Goal: Task Accomplishment & Management: Use online tool/utility

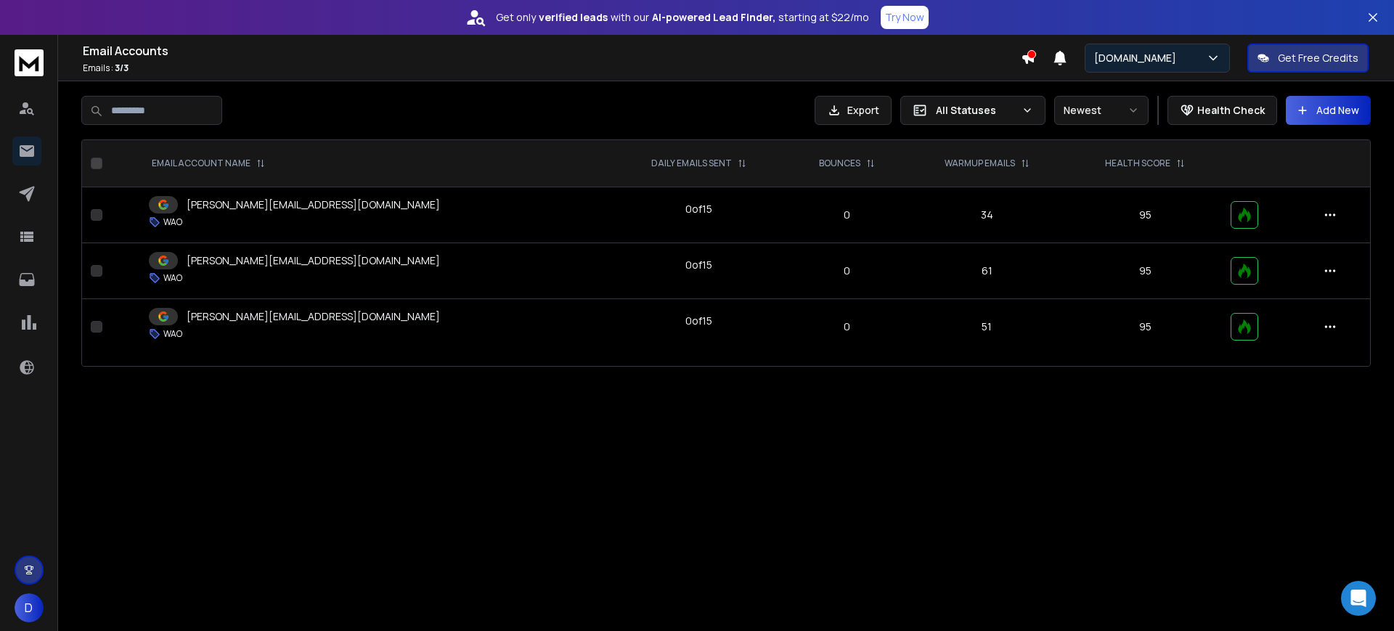
click at [1140, 64] on p "[DOMAIN_NAME]" at bounding box center [1138, 58] width 88 height 15
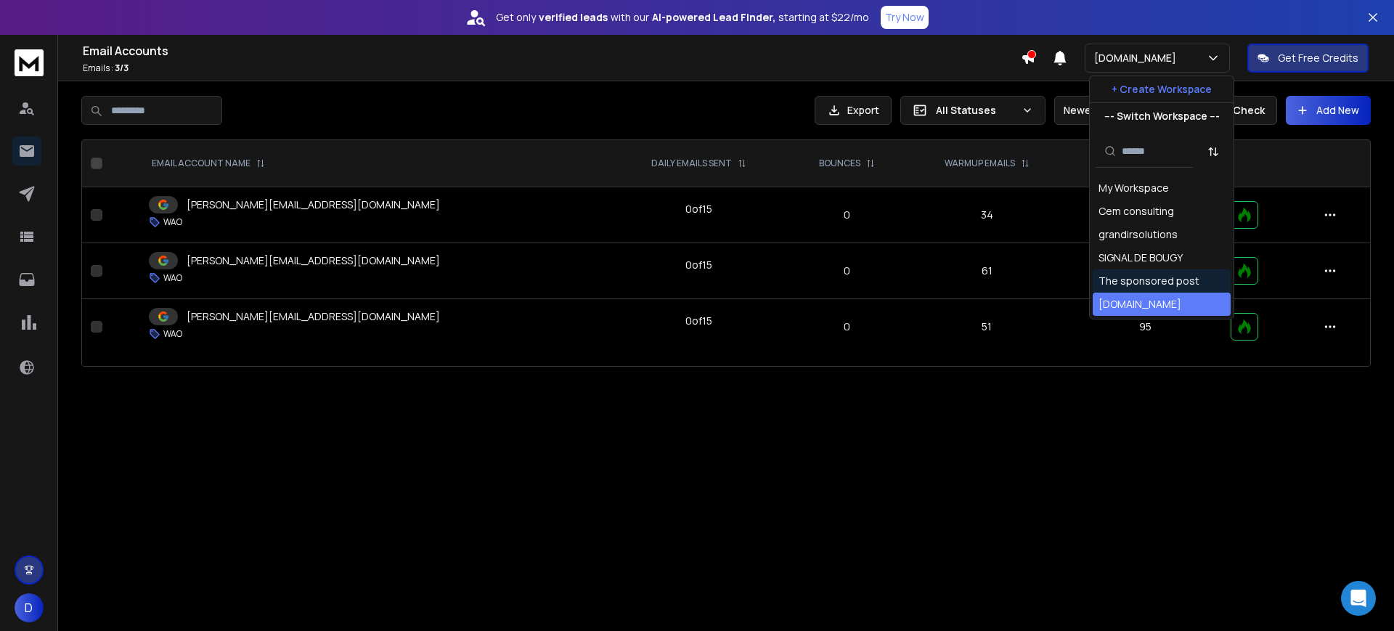
click at [228, 502] on div "Get only verified leads with our AI-powered Lead Finder, starting at $22/mo Try…" at bounding box center [697, 315] width 1394 height 631
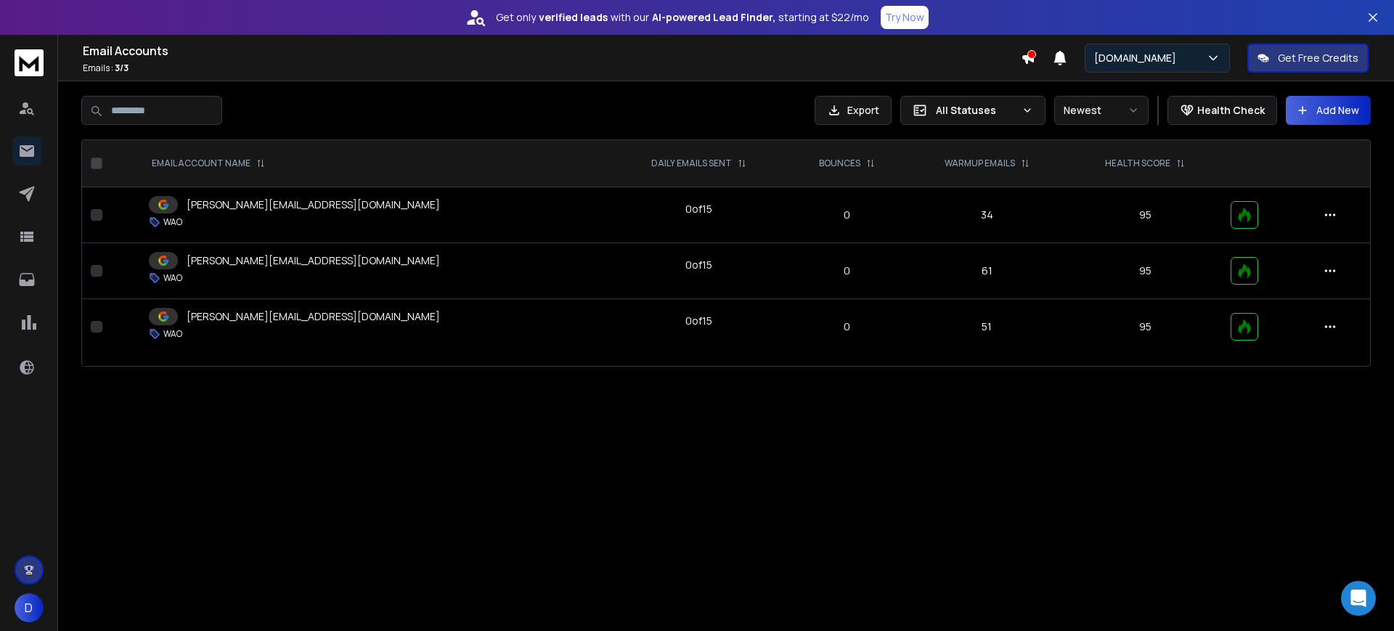
click at [1161, 55] on p "[DOMAIN_NAME]" at bounding box center [1138, 58] width 88 height 15
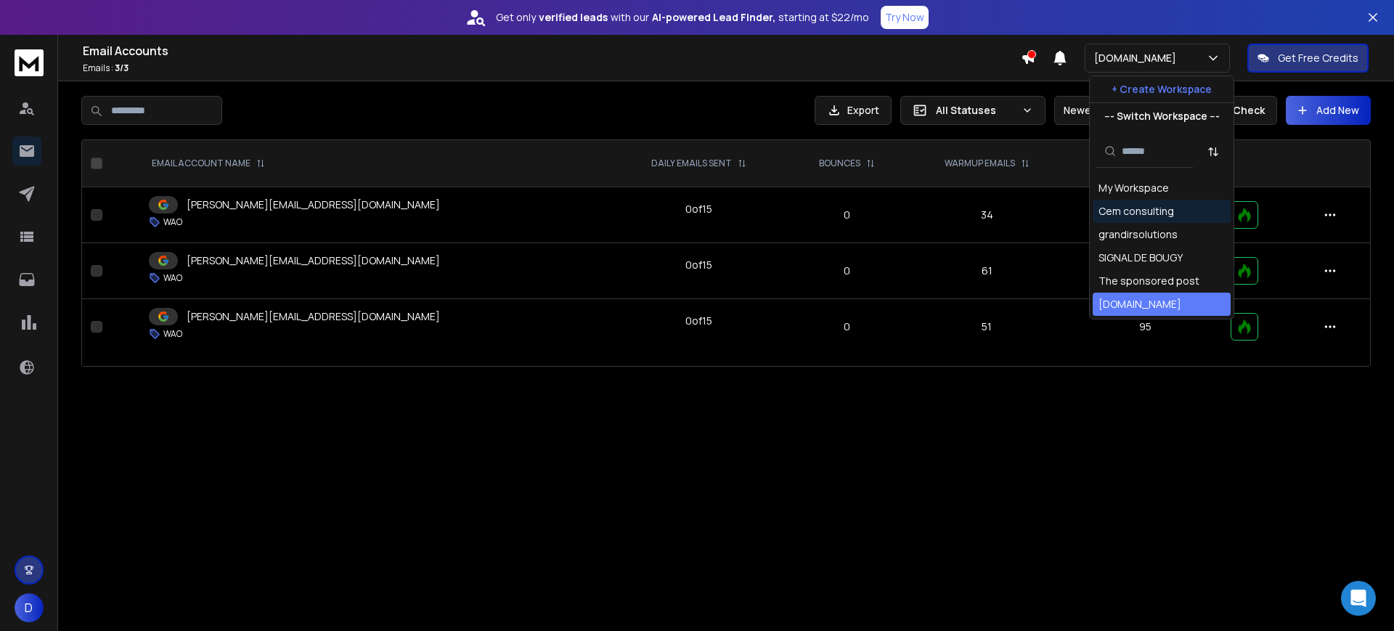
click at [1143, 205] on div "Cem consulting" at bounding box center [1137, 211] width 76 height 15
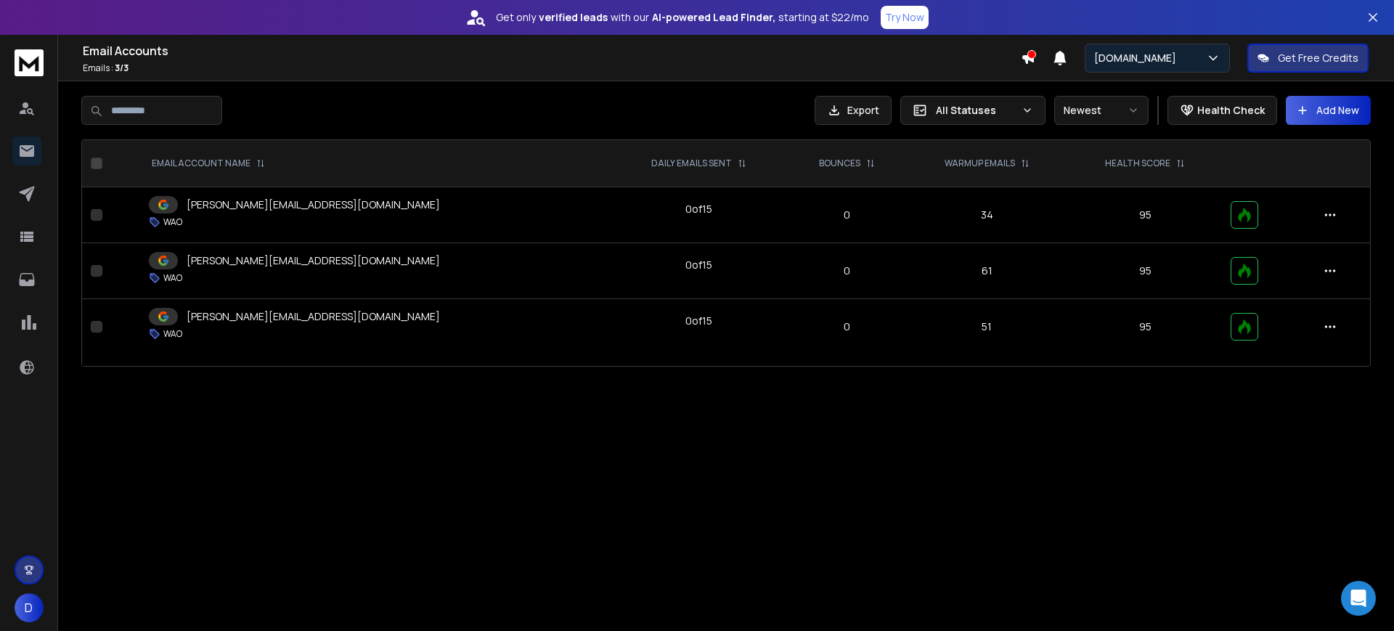
click at [1155, 70] on button "[DOMAIN_NAME]" at bounding box center [1157, 58] width 145 height 29
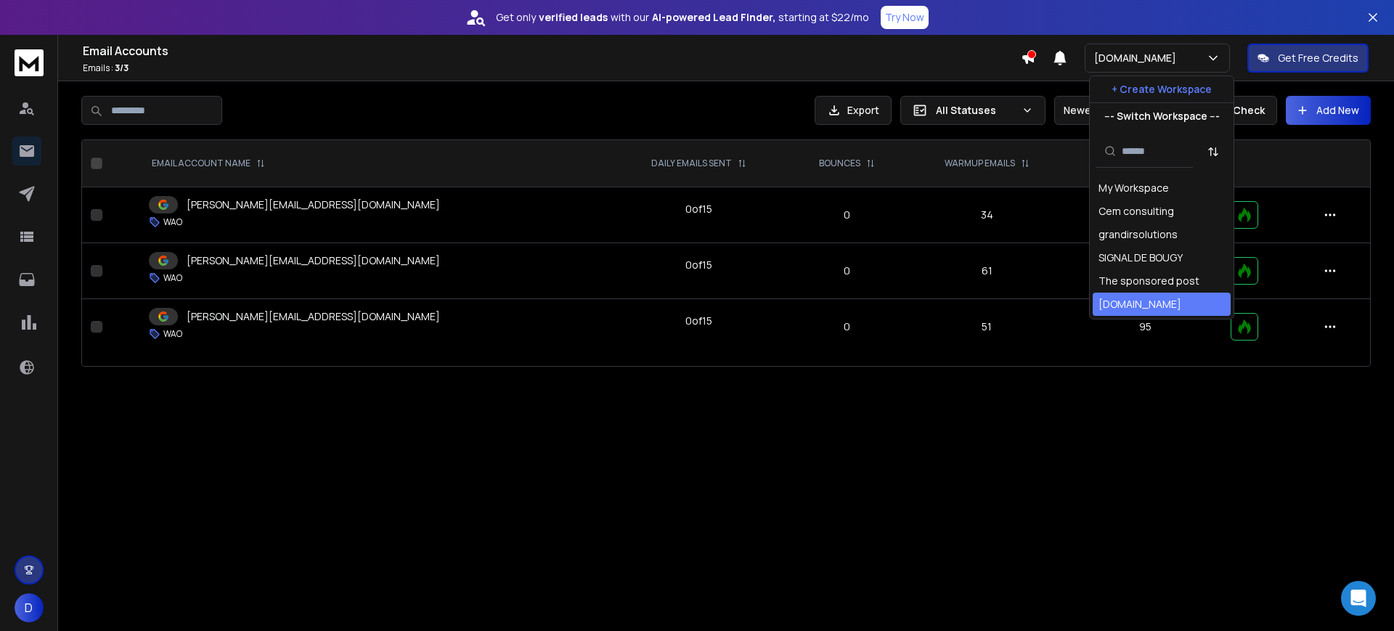
click at [882, 487] on div "Get only verified leads with our AI-powered Lead Finder, starting at $22/mo Try…" at bounding box center [697, 315] width 1394 height 631
